Goal: Task Accomplishment & Management: Manage account settings

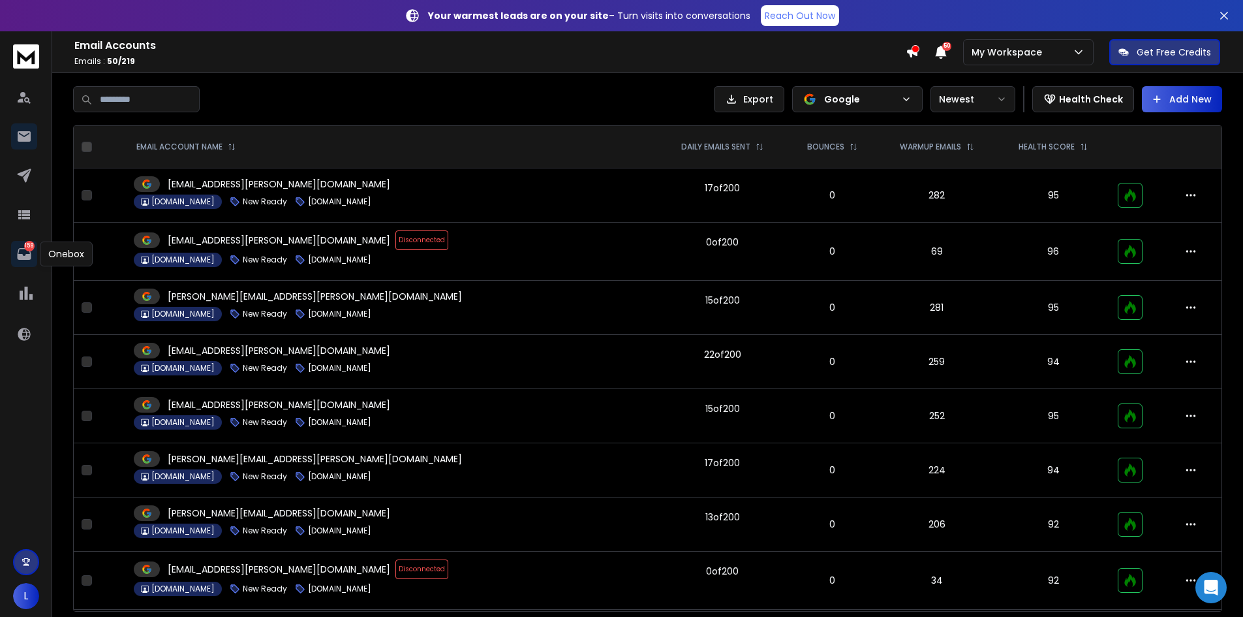
click at [27, 255] on icon at bounding box center [24, 254] width 14 height 12
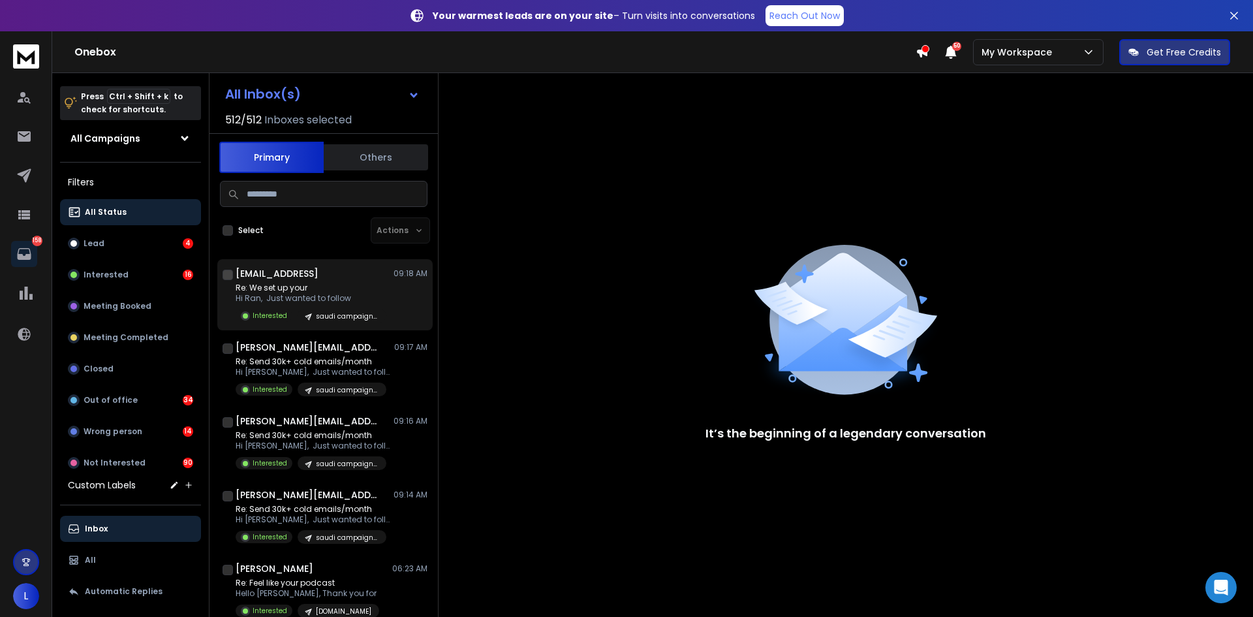
click at [267, 283] on p "Re: We set up your" at bounding box center [311, 288] width 151 height 10
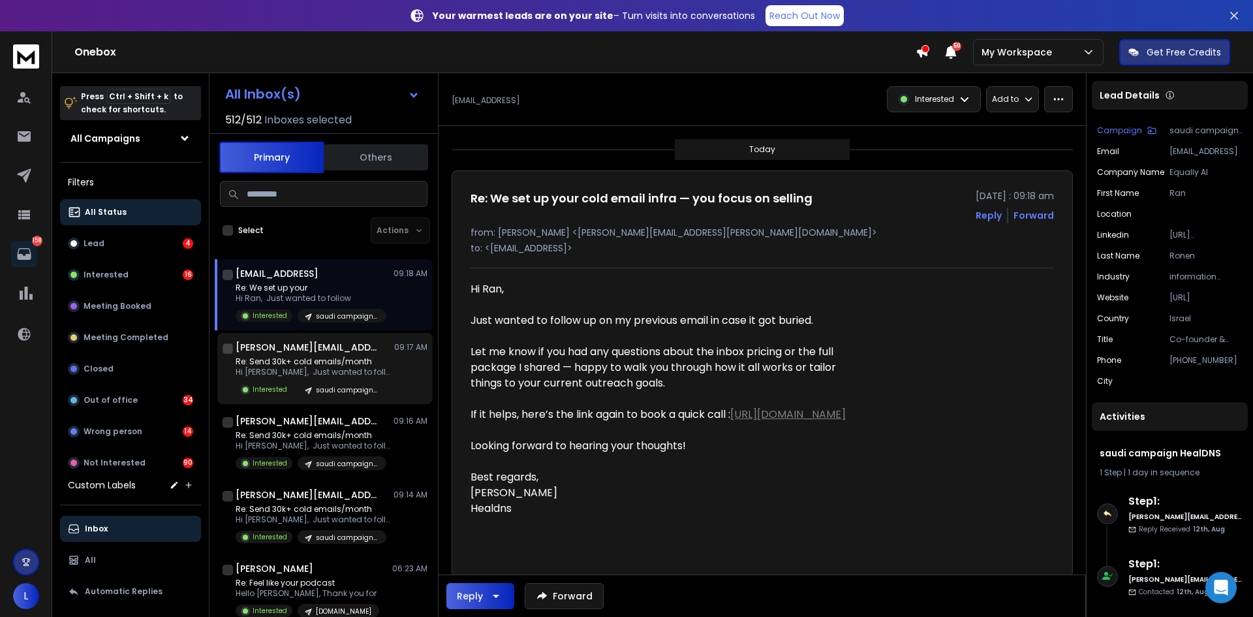
click at [290, 399] on div "[PERSON_NAME][EMAIL_ADDRESS][DOMAIN_NAME] 09:17 AM Re: Send 30k+ cold emails/mo…" at bounding box center [324, 368] width 215 height 71
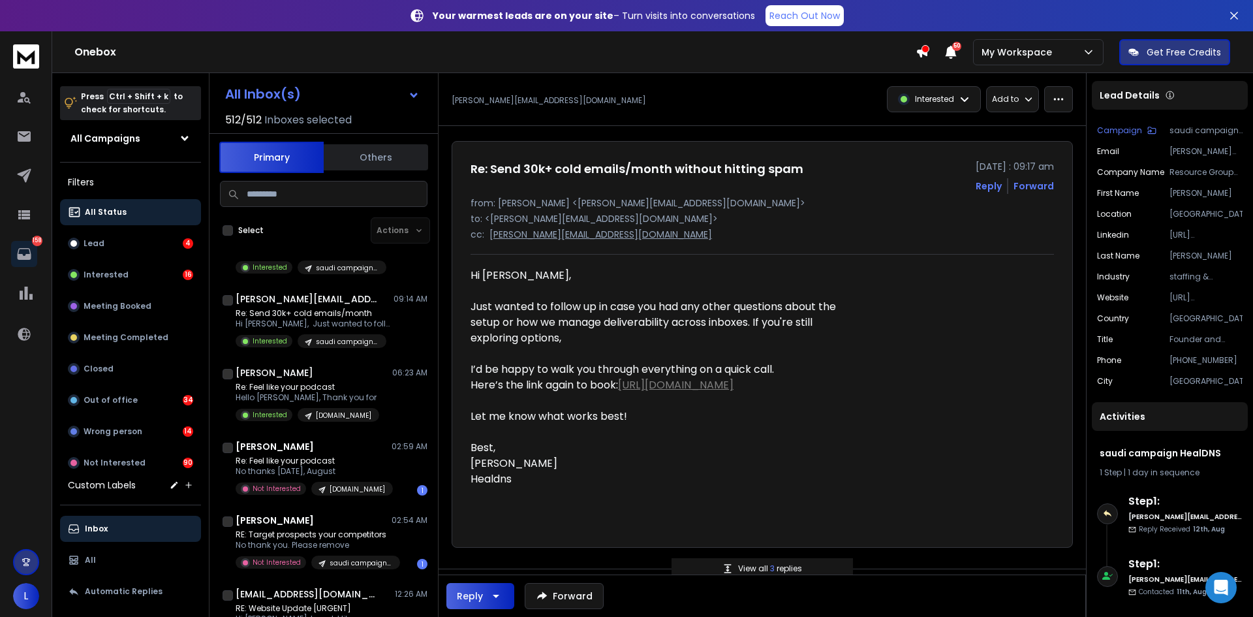
scroll to position [65, 0]
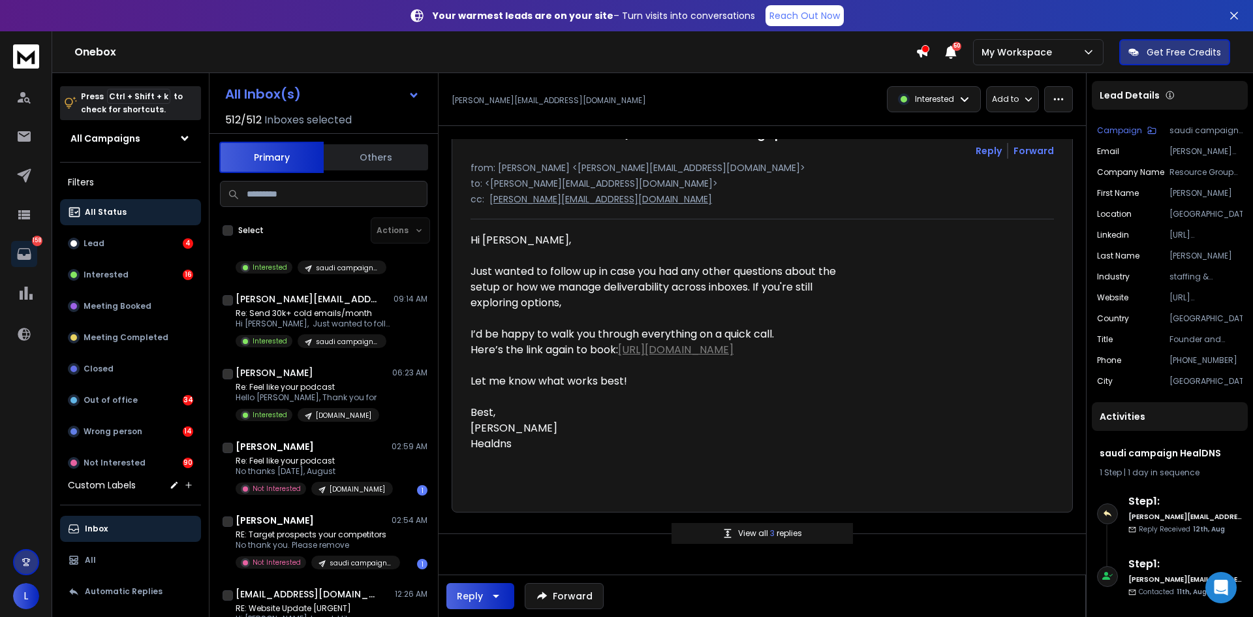
click at [801, 532] on div "View all 3 replies" at bounding box center [761, 533] width 181 height 21
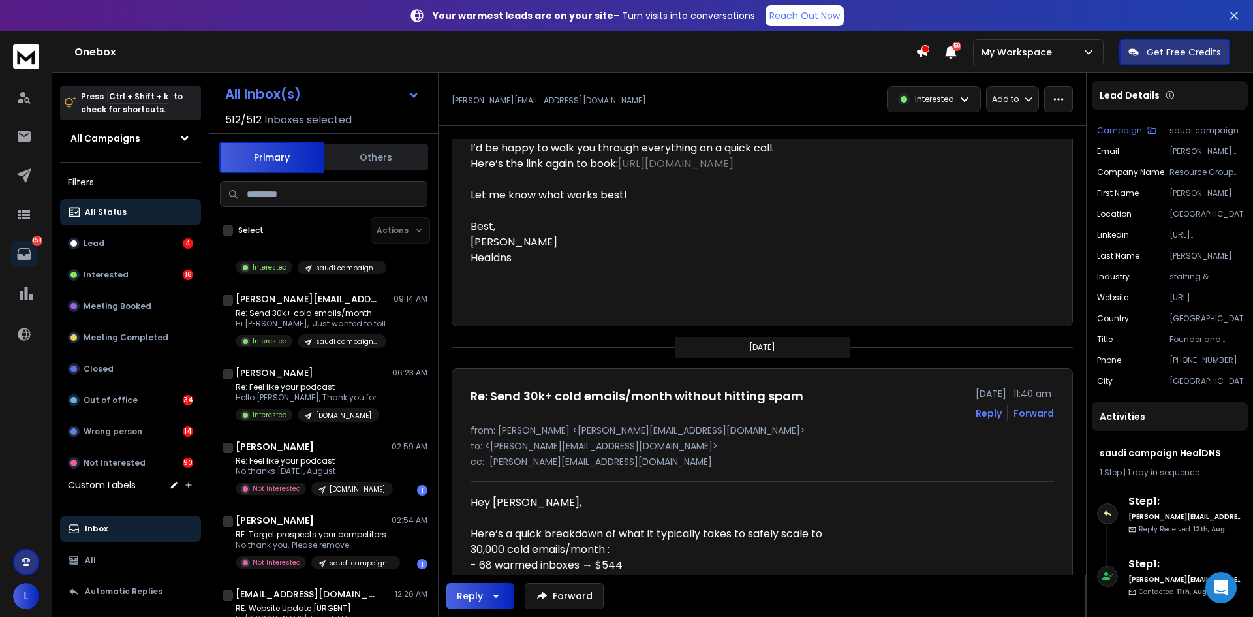
scroll to position [0, 0]
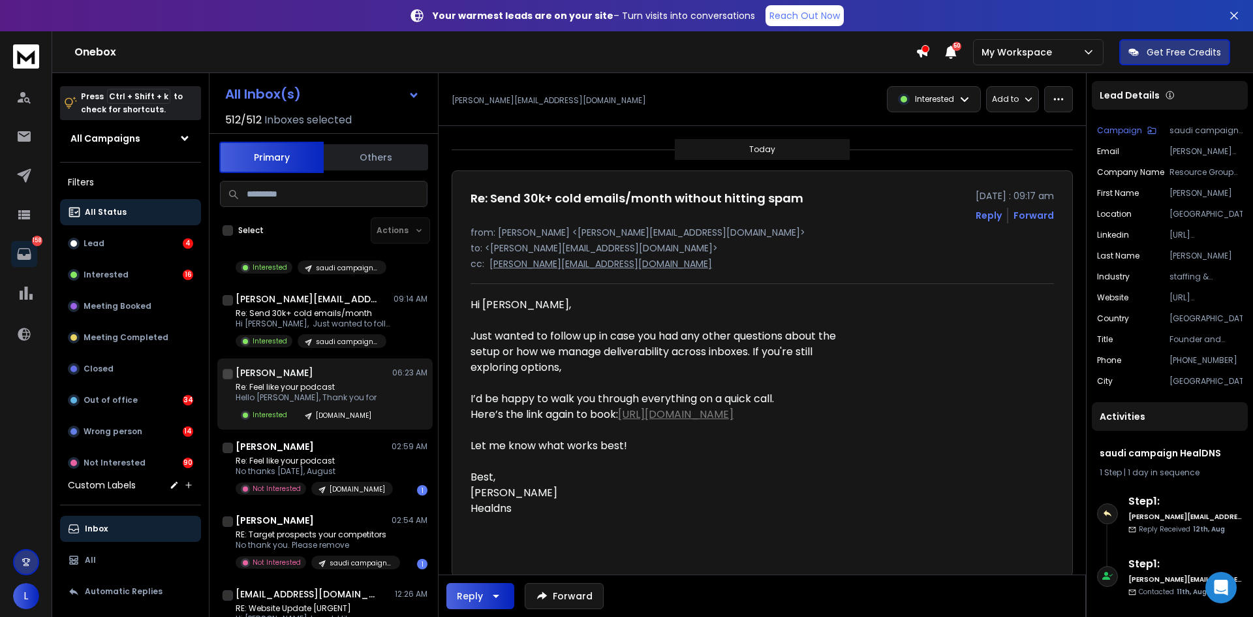
click at [389, 395] on div "Re: Feel like your podcast Hello [PERSON_NAME], Thank you for Interested [DOMAI…" at bounding box center [332, 402] width 192 height 40
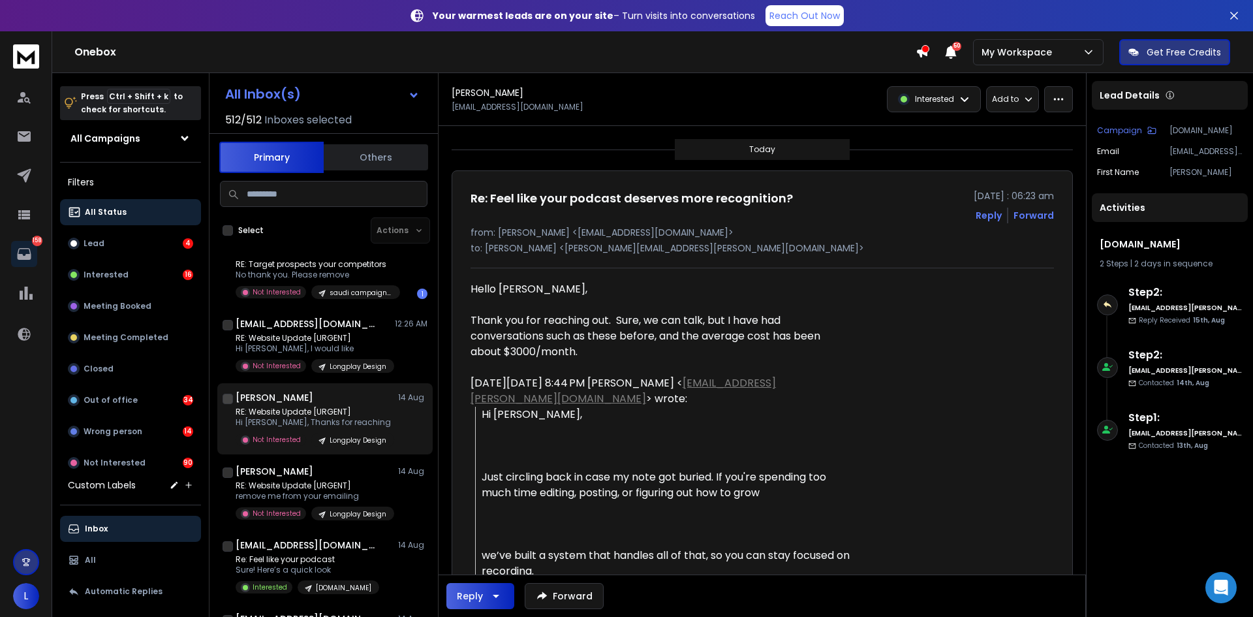
scroll to position [522, 0]
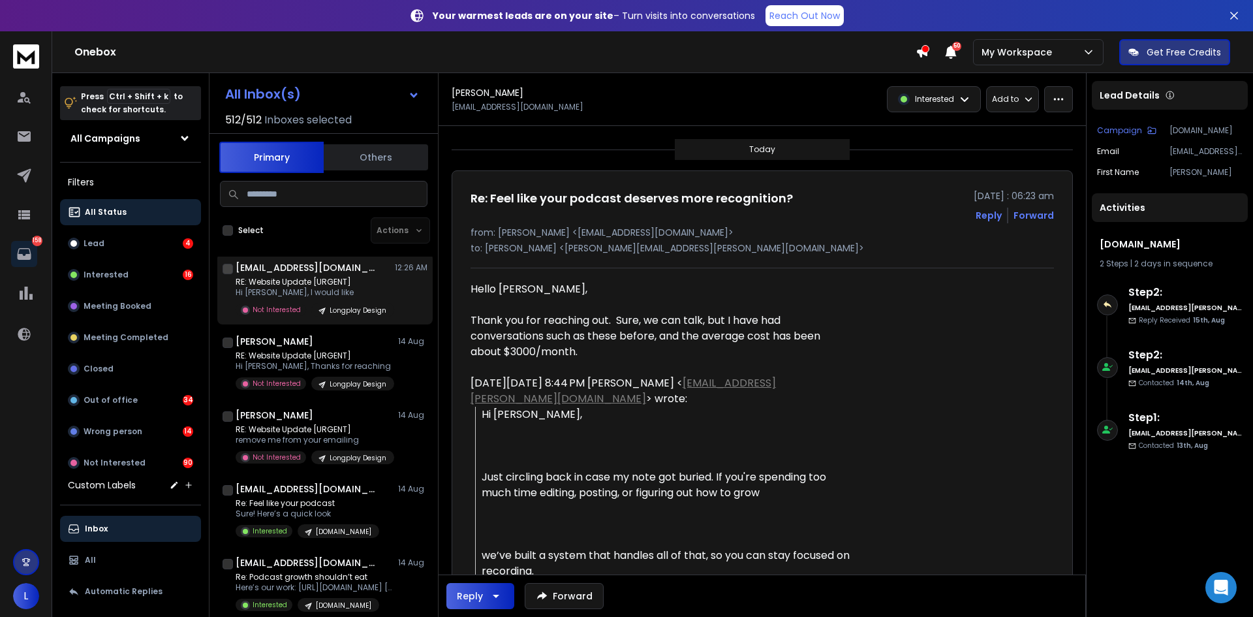
click at [325, 294] on p "Hi [PERSON_NAME], I would like" at bounding box center [314, 292] width 157 height 10
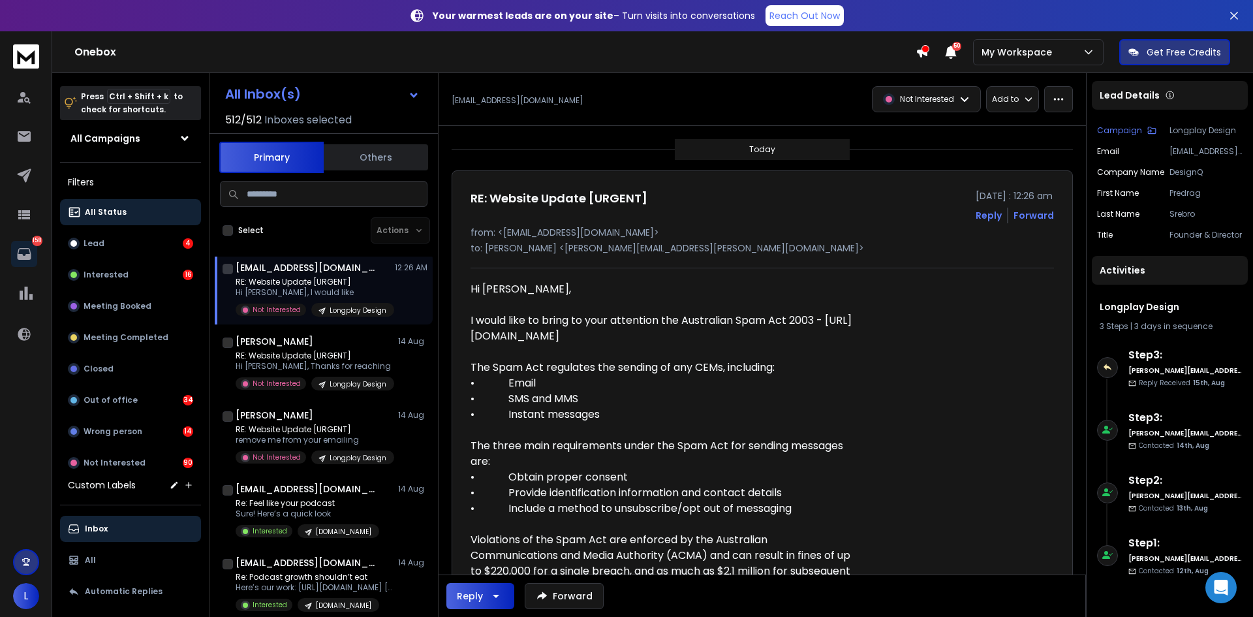
click at [331, 225] on div "Select Actions" at bounding box center [323, 227] width 228 height 31
click at [331, 209] on div "Select Actions [EMAIL_ADDRESS] 09:18 AM Re: We set up your Hi Ran, Just wanted …" at bounding box center [323, 444] width 228 height 537
click at [332, 201] on input at bounding box center [323, 194] width 207 height 26
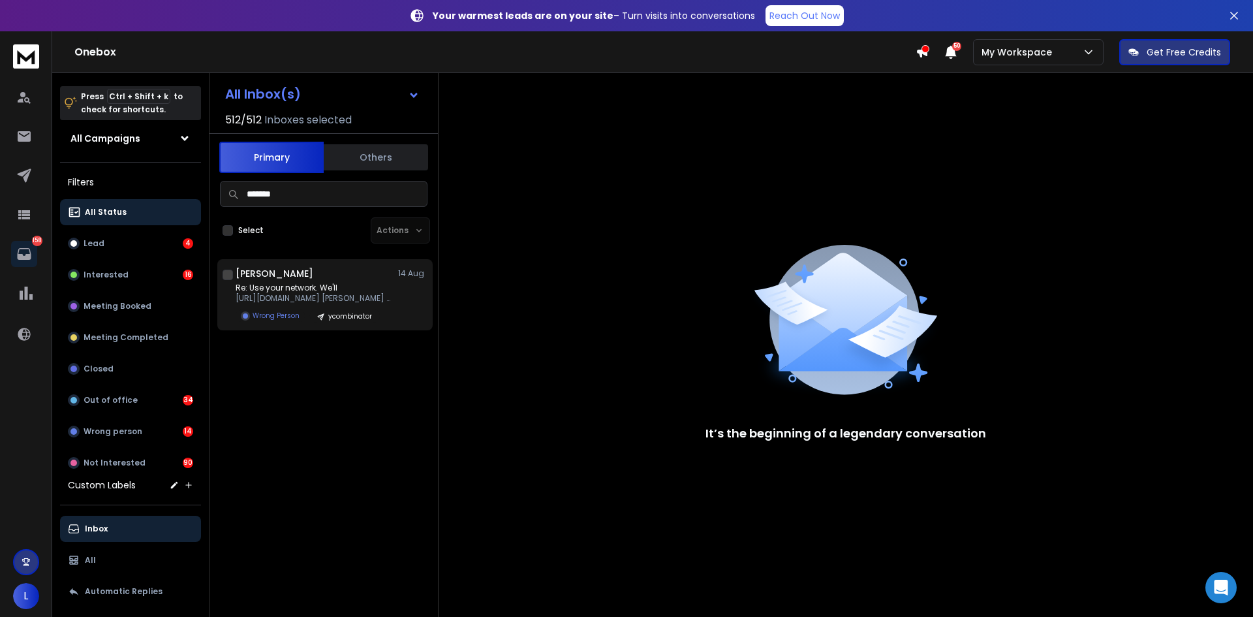
type input "*******"
click at [330, 282] on div "[PERSON_NAME] [DATE] Re: Use your network. We'll [URL][DOMAIN_NAME] [PERSON_NAM…" at bounding box center [332, 294] width 192 height 55
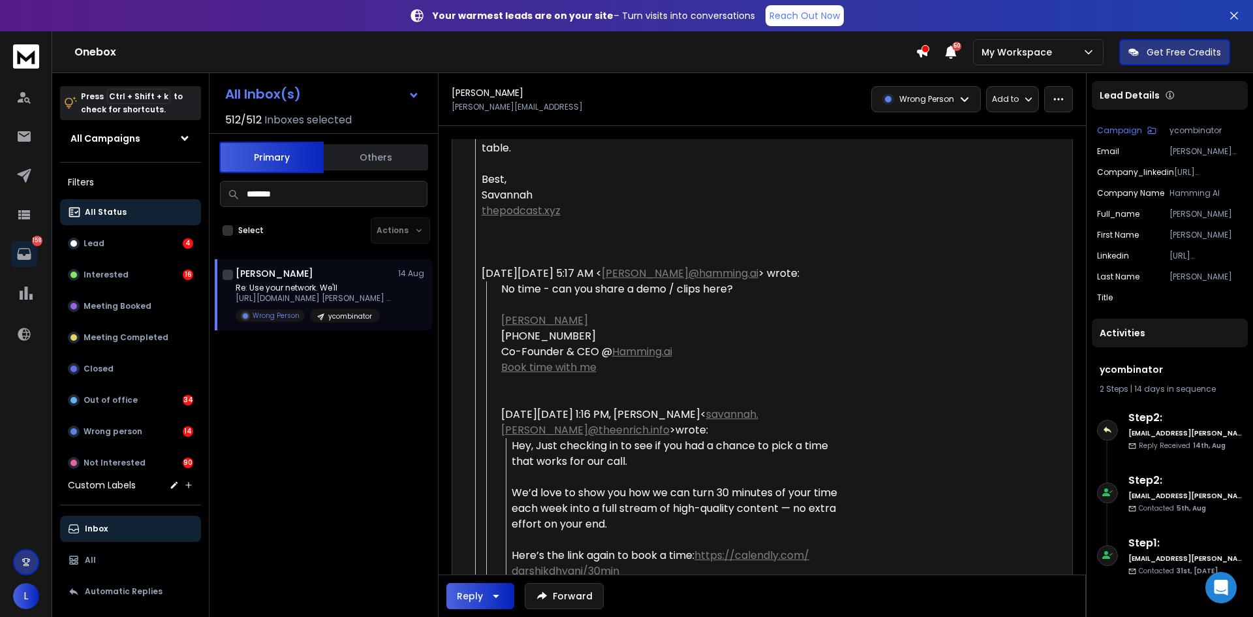
scroll to position [326, 0]
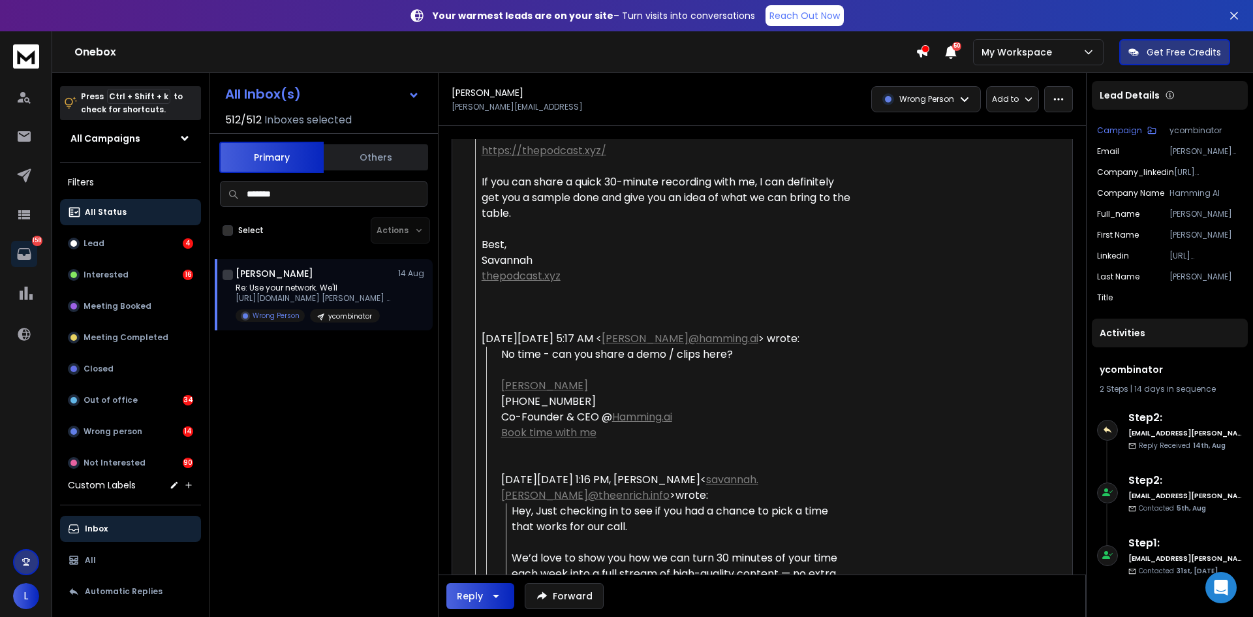
click at [108, 218] on div "All Status" at bounding box center [97, 212] width 59 height 13
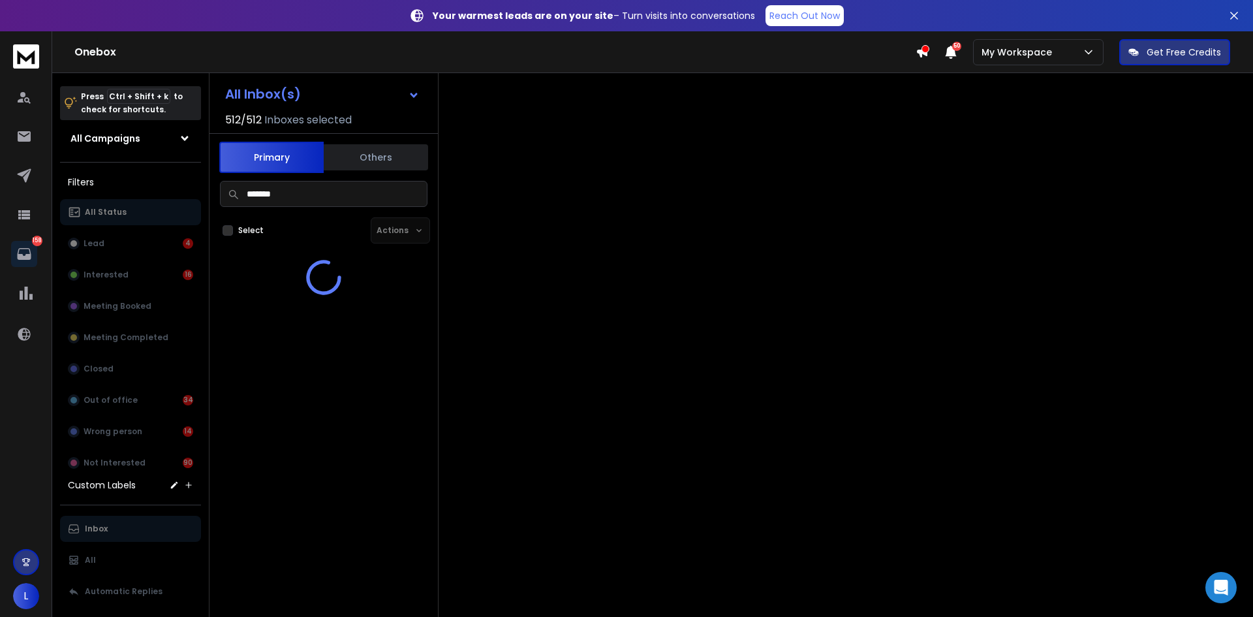
scroll to position [0, 0]
